Goal: Navigation & Orientation: Find specific page/section

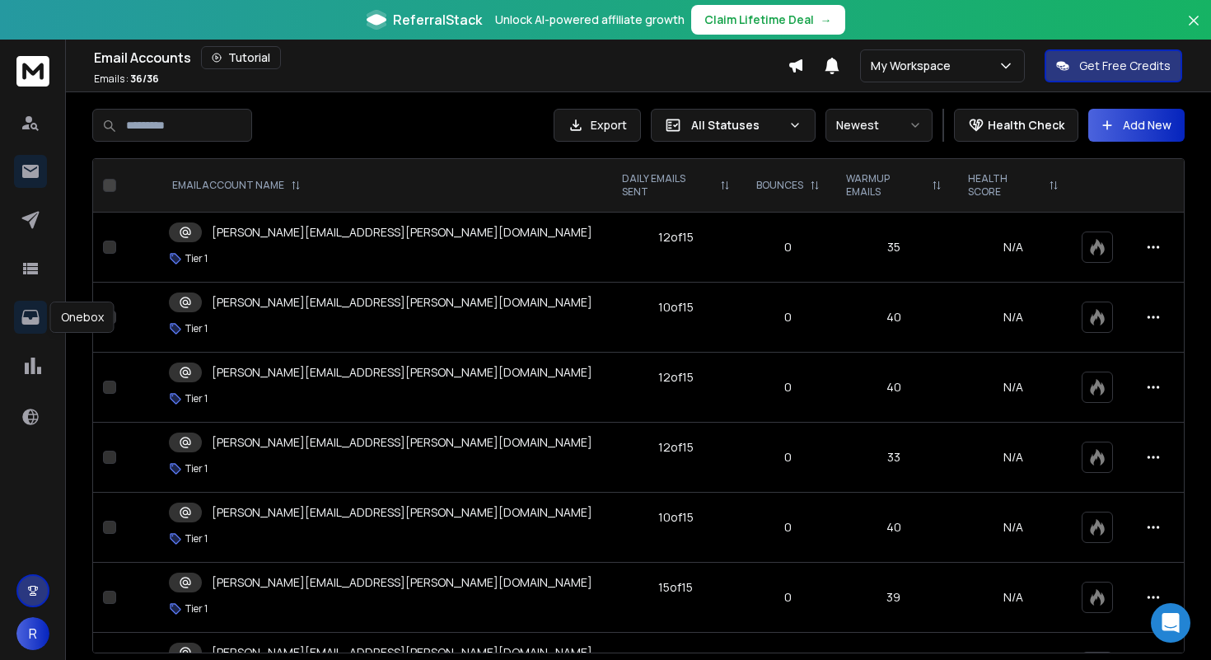
click at [24, 304] on link at bounding box center [30, 317] width 33 height 33
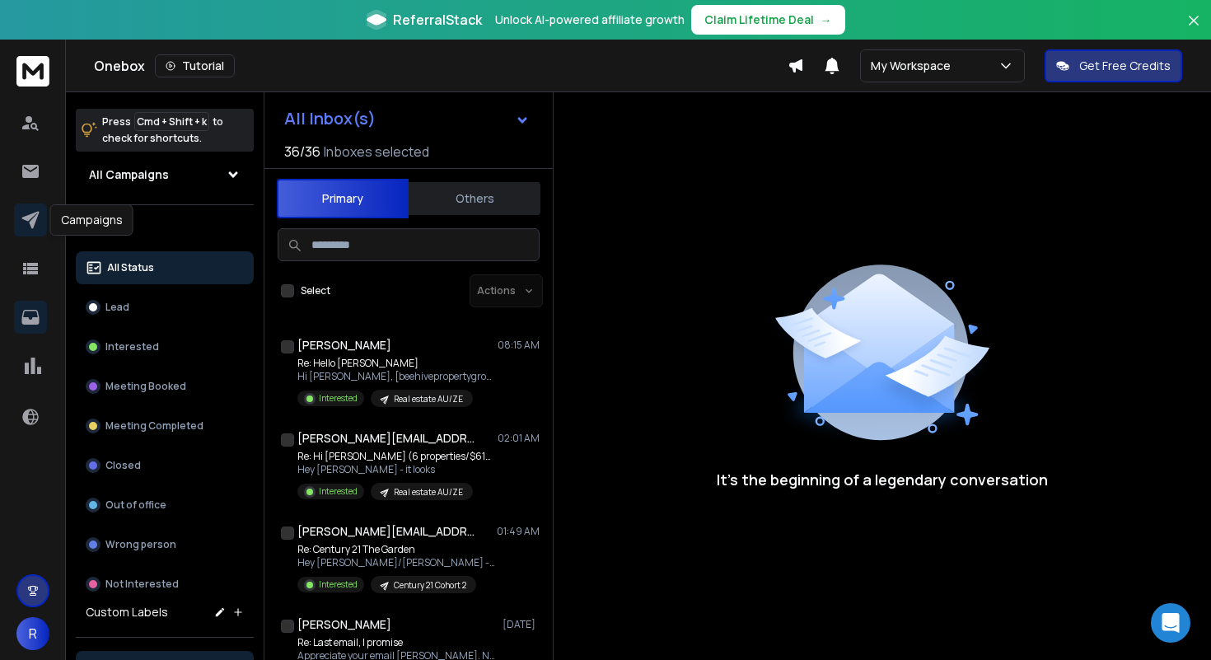
click at [31, 218] on icon at bounding box center [29, 220] width 17 height 17
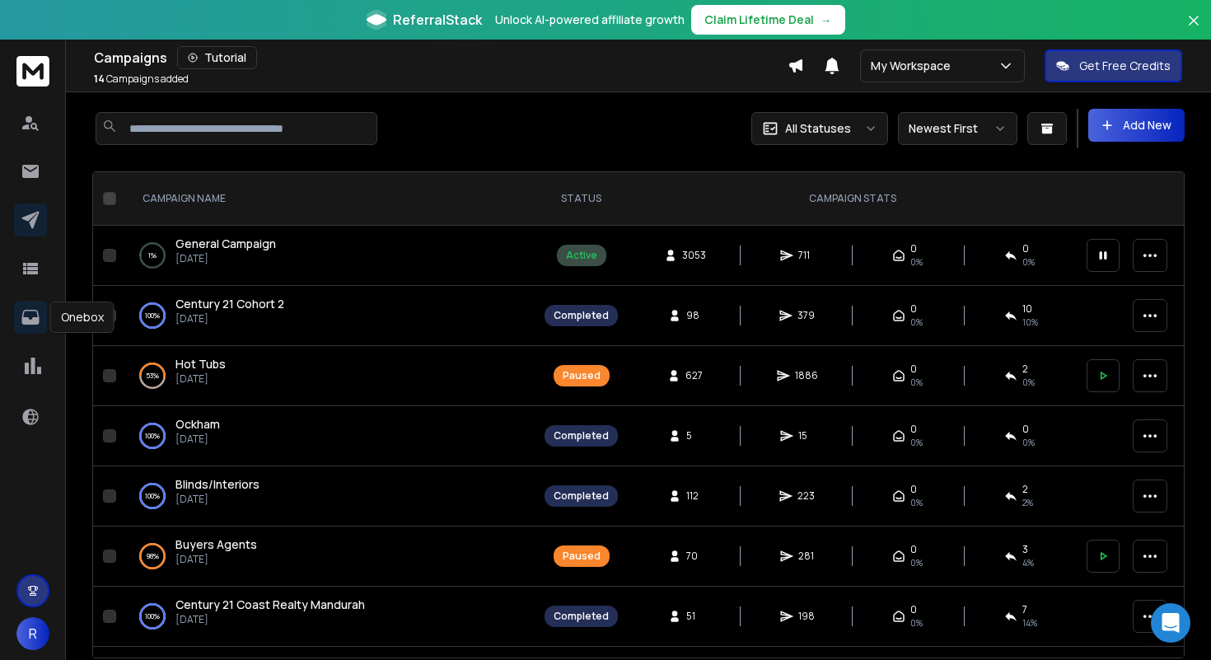
click at [37, 308] on icon at bounding box center [31, 317] width 20 height 20
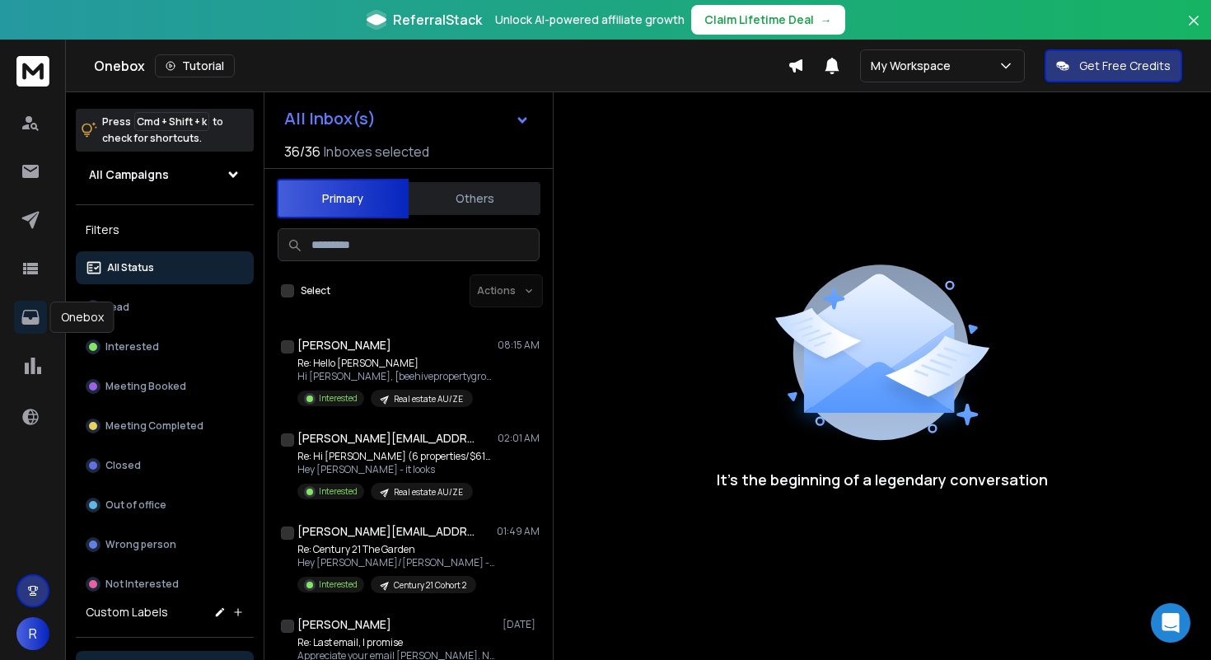
click at [1204, 16] on button "Close banner" at bounding box center [1193, 30] width 21 height 40
